Goal: Find contact information: Find contact information

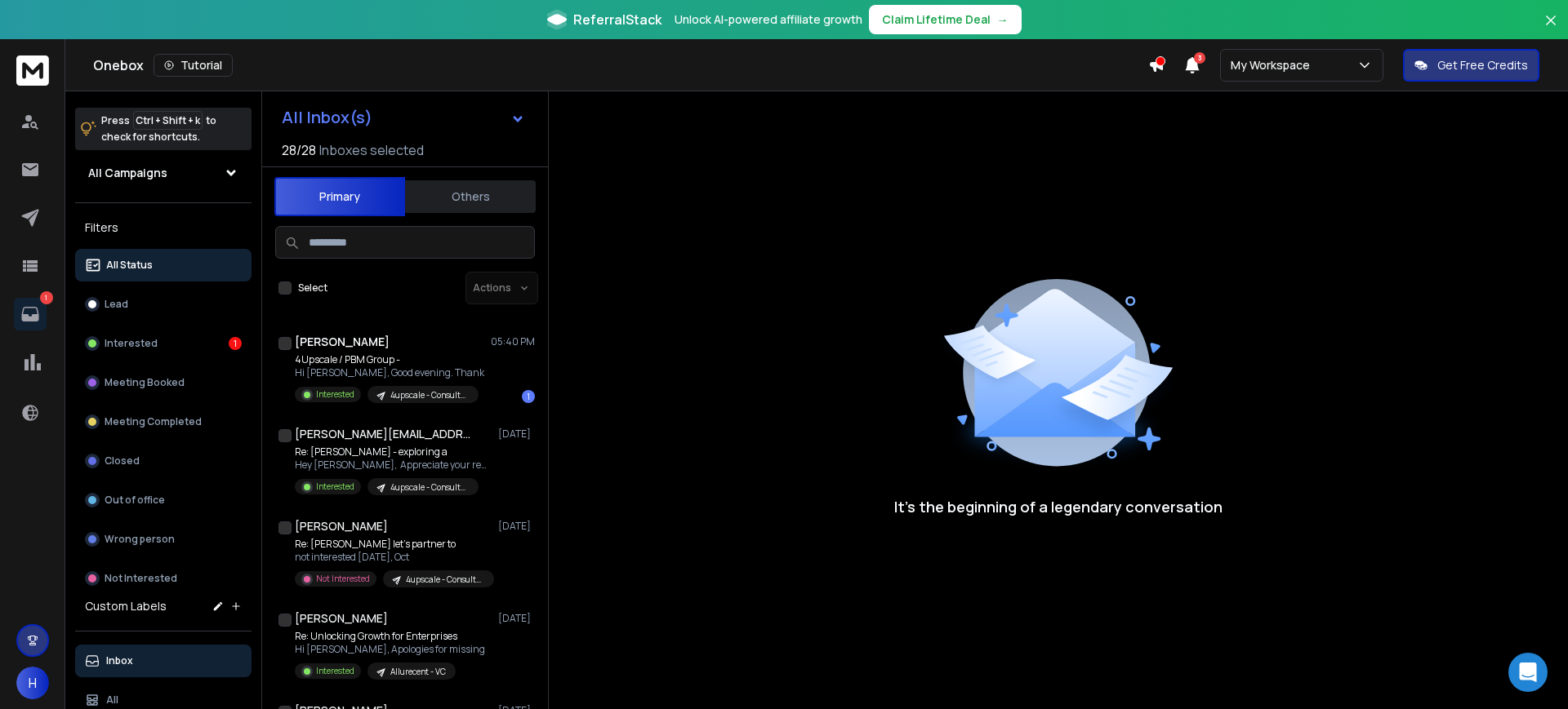
click at [149, 349] on p "Interested" at bounding box center [130, 343] width 53 height 13
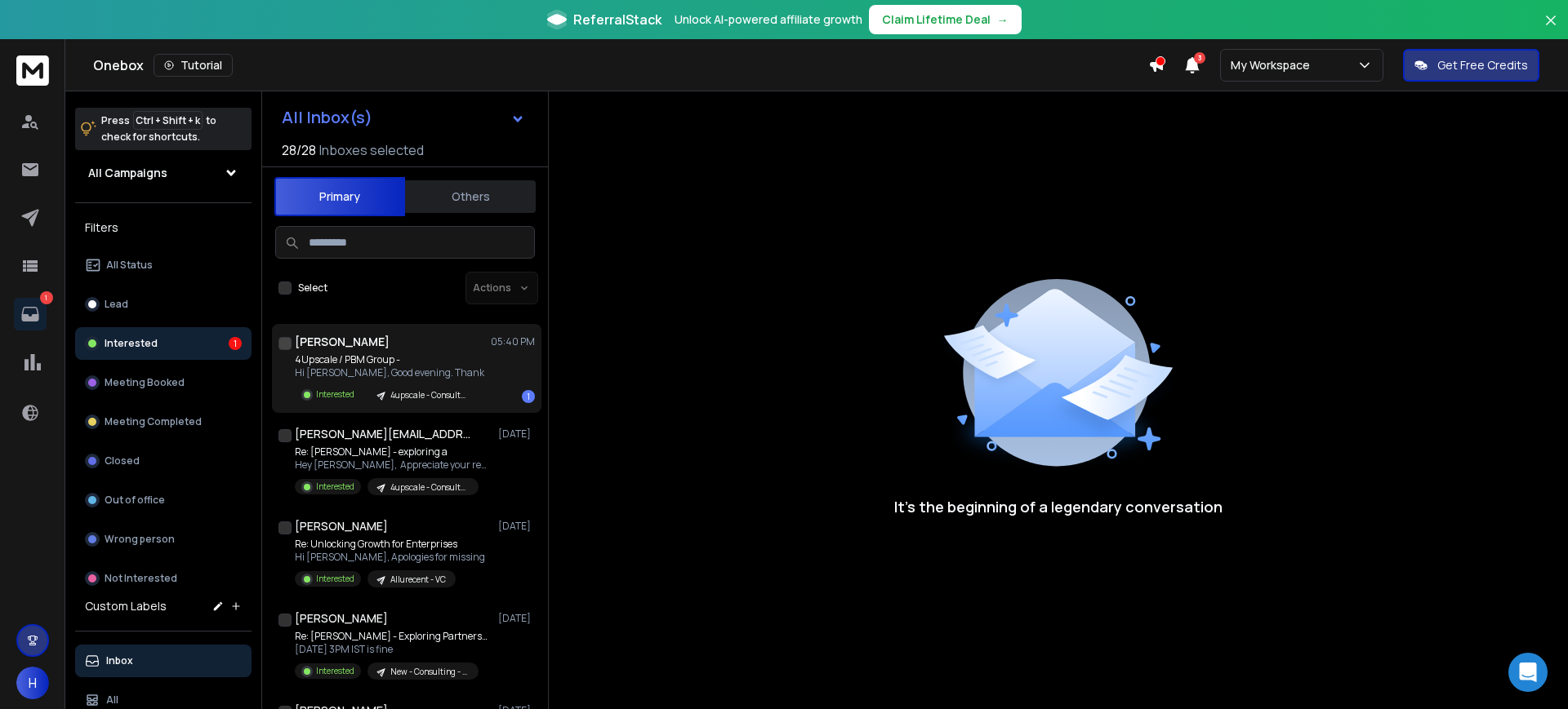
click at [369, 360] on p "4Upscale / PBM Group -" at bounding box center [389, 360] width 189 height 13
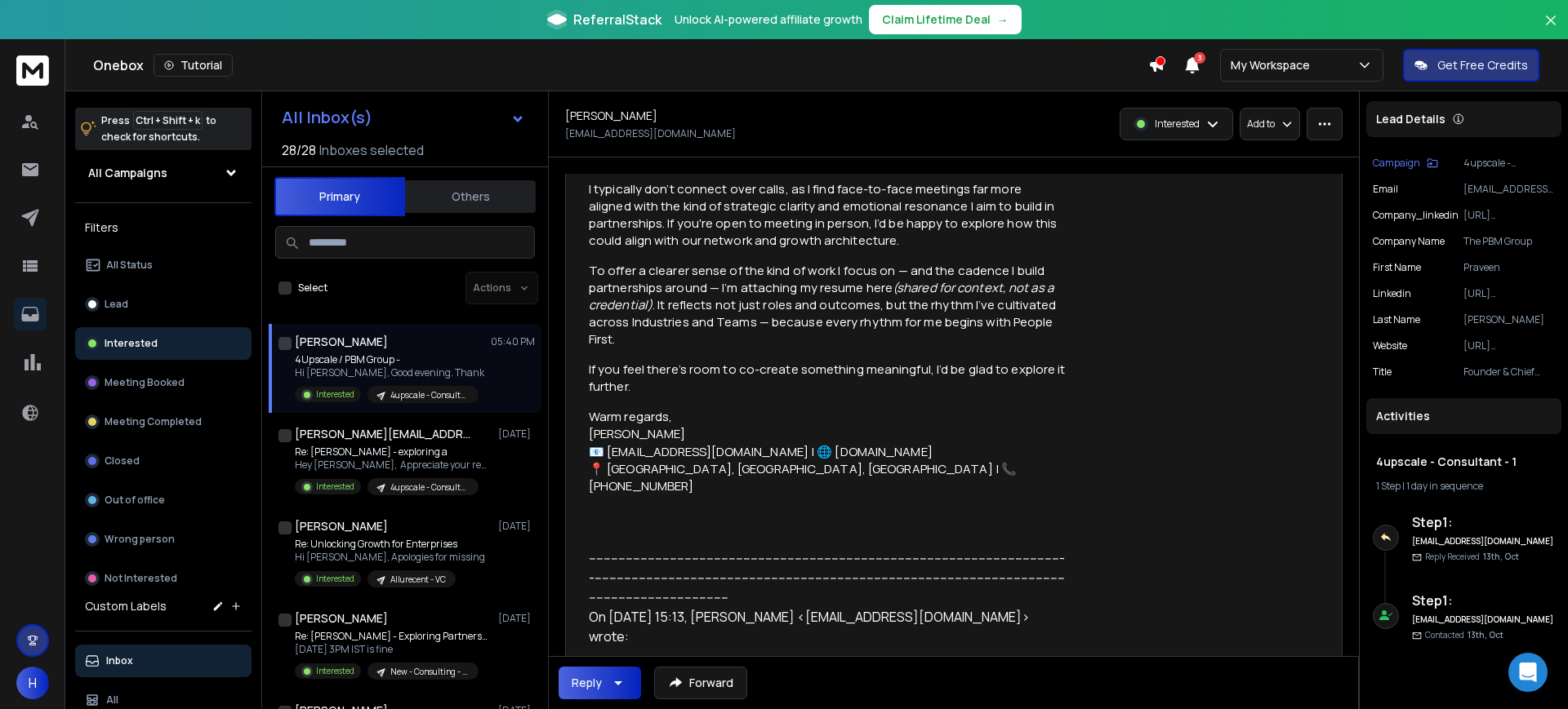
scroll to position [342, 0]
drag, startPoint x: 739, startPoint y: 452, endPoint x: 860, endPoint y: 452, distance: 121.0
click at [860, 452] on div "📧 pb@pbmgroup.org | 🌐 www.pbmgroup.org" at bounding box center [827, 453] width 477 height 18
copy span "ww.pbmgroup.org"
